Goal: Task Accomplishment & Management: Manage account settings

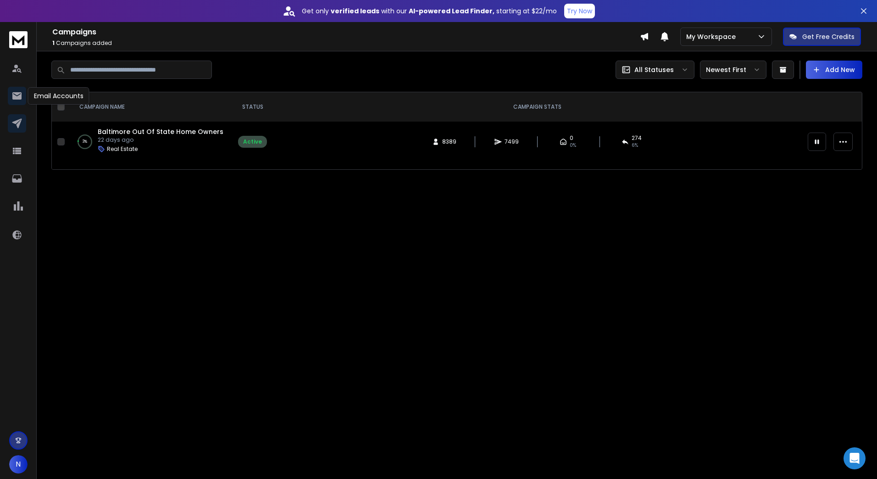
click at [13, 93] on icon at bounding box center [16, 95] width 9 height 7
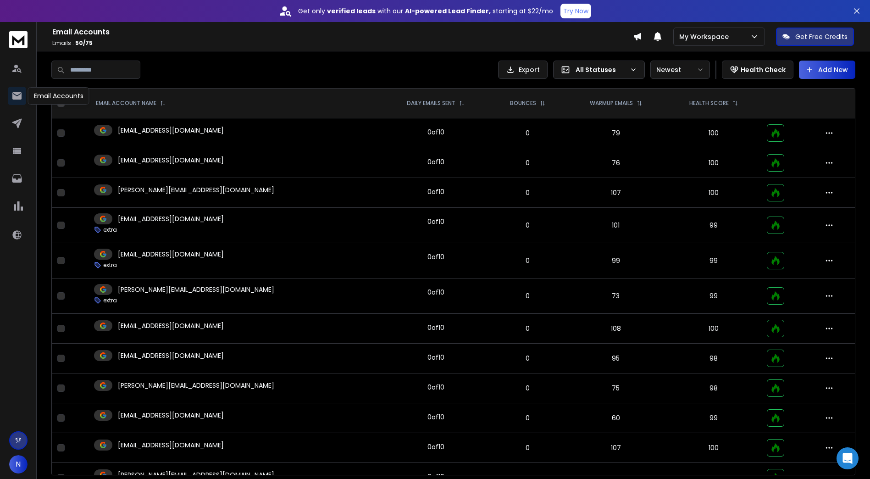
click at [16, 95] on icon at bounding box center [16, 95] width 11 height 11
click at [17, 177] on icon at bounding box center [16, 178] width 11 height 11
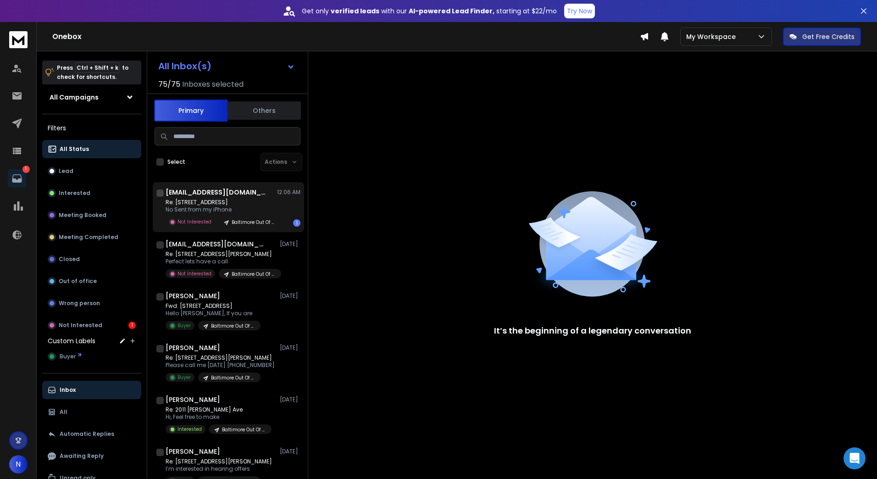
click at [276, 200] on div "Re: [STREET_ADDRESS] No Sent from my iPhone Not Interested Baltimore Out Of Sta…" at bounding box center [224, 213] width 116 height 28
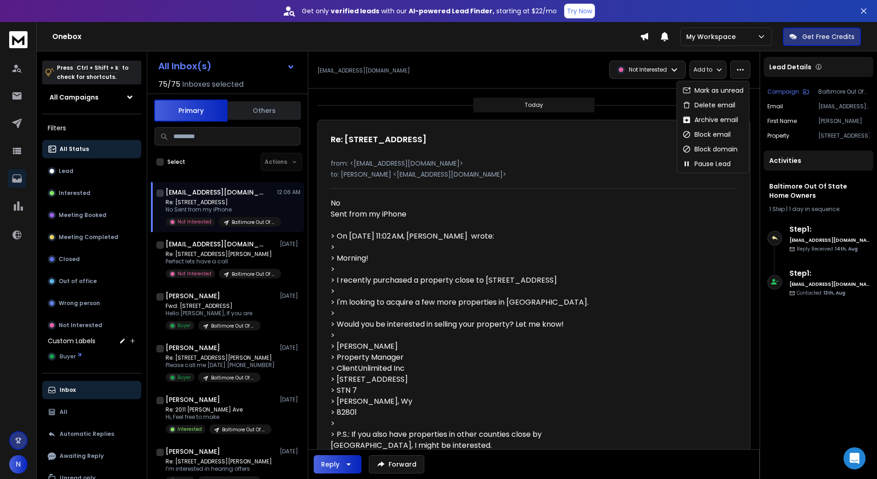
click at [741, 69] on icon "button" at bounding box center [740, 70] width 8 height 8
click at [722, 101] on div "Delete email" at bounding box center [708, 104] width 53 height 9
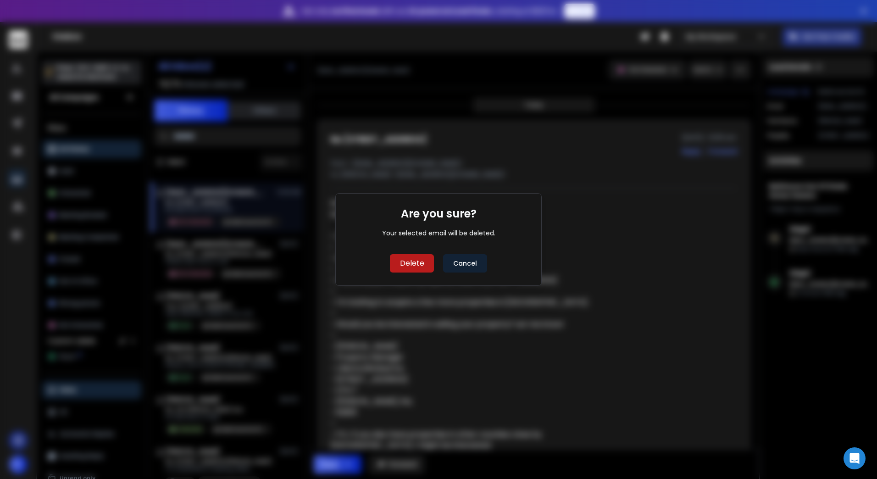
click at [423, 265] on button "Delete" at bounding box center [412, 263] width 44 height 18
